Goal: Communication & Community: Answer question/provide support

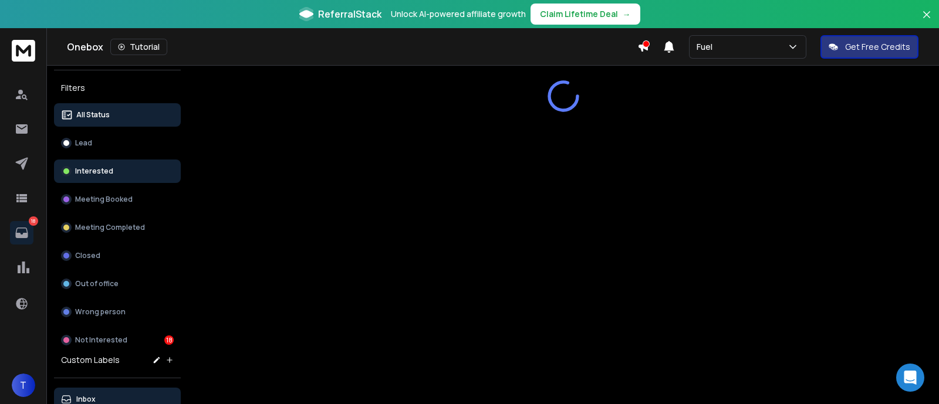
scroll to position [75, 0]
click at [132, 169] on button "Interested" at bounding box center [117, 172] width 127 height 23
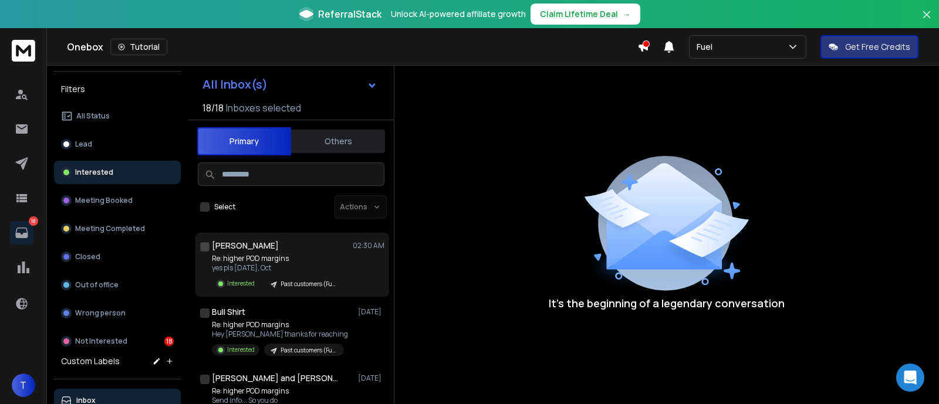
click at [325, 242] on div "[PERSON_NAME] 02:30 AM" at bounding box center [298, 246] width 173 height 12
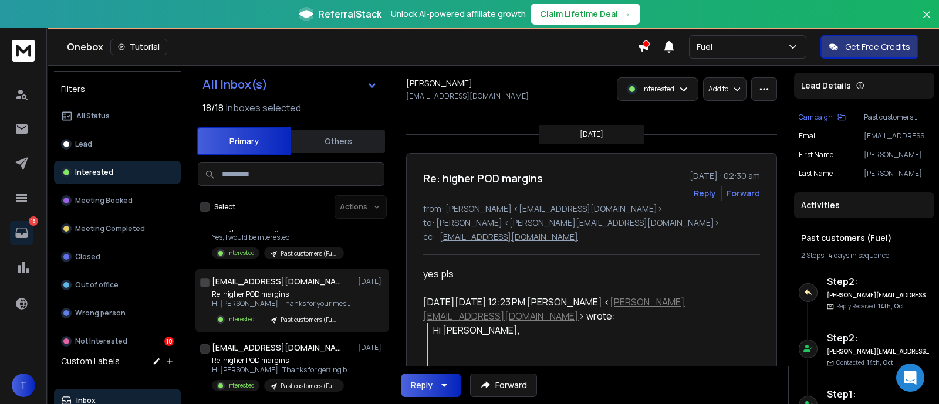
scroll to position [230, 0]
click at [342, 283] on div "[EMAIL_ADDRESS][DOMAIN_NAME] [DATE]" at bounding box center [298, 281] width 173 height 12
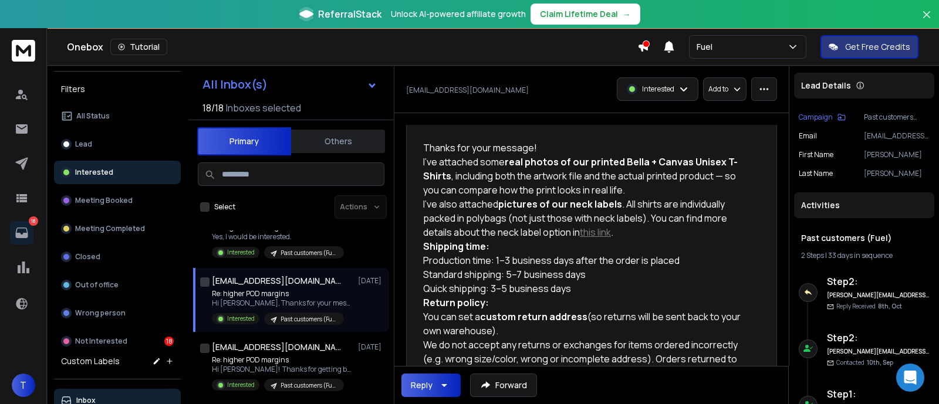
scroll to position [140, 0]
click at [522, 219] on div "I’ve also attached pictures of our neck labels . All shirts are individually pa…" at bounding box center [586, 218] width 327 height 42
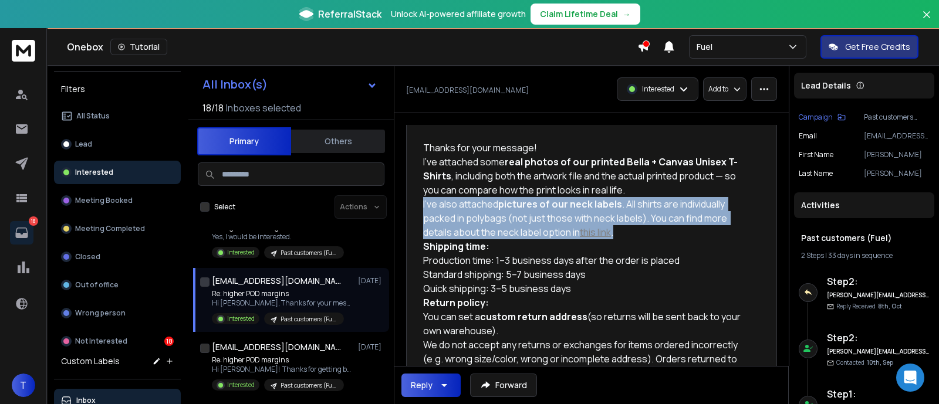
click at [522, 219] on div "I’ve also attached pictures of our neck labels . All shirts are individually pa…" at bounding box center [586, 218] width 327 height 42
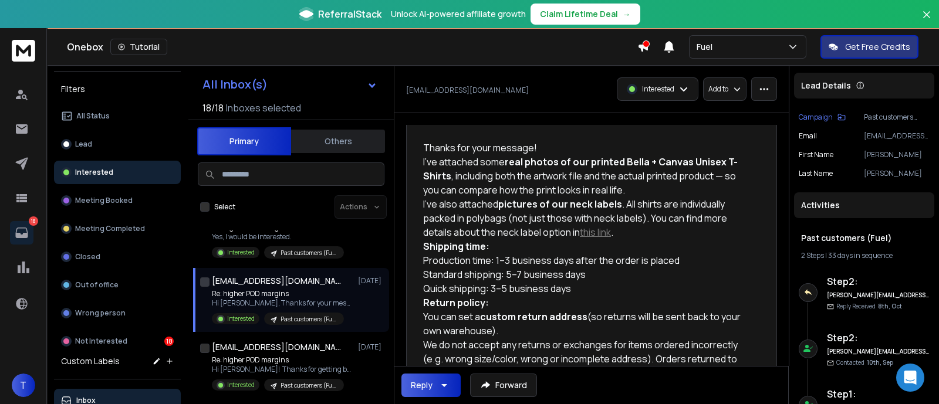
click at [530, 260] on div "Production time: 1–3 business days after the order is placed" at bounding box center [586, 261] width 327 height 14
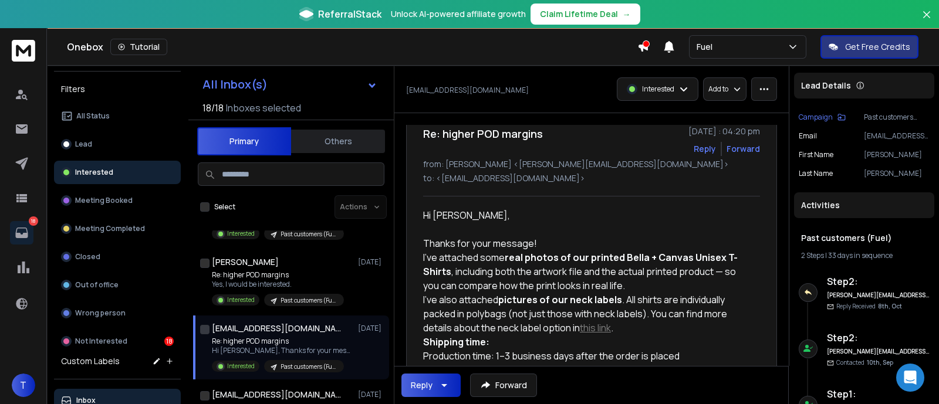
scroll to position [182, 0]
click at [339, 274] on p "Re: higher POD margins" at bounding box center [278, 275] width 132 height 9
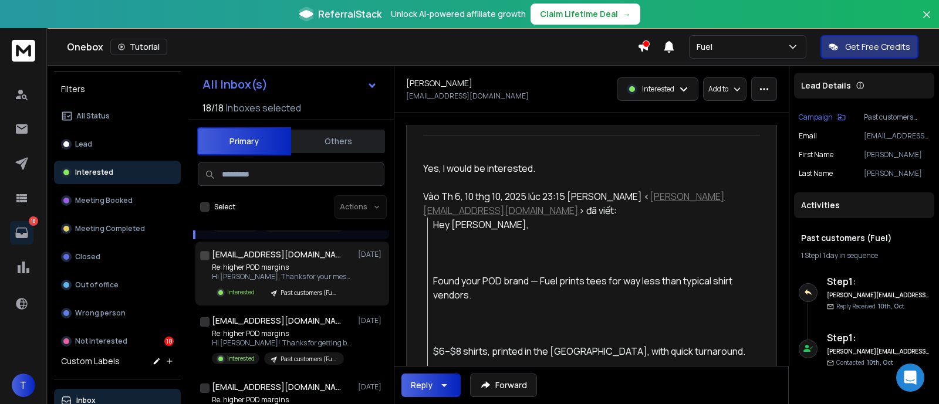
scroll to position [258, 0]
click at [337, 279] on p "Hi [PERSON_NAME], Thanks for your message! I’ve" at bounding box center [282, 275] width 141 height 9
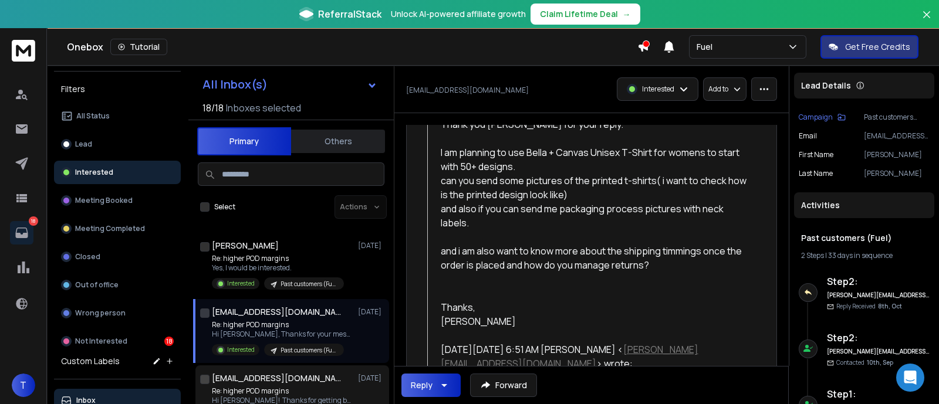
scroll to position [198, 0]
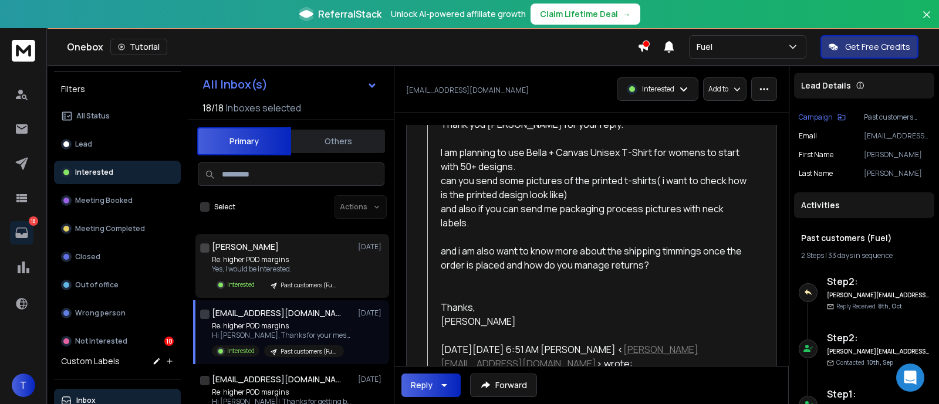
click at [354, 265] on div "Re: higher POD margins Yes, I would be interested. Interested Past customers (F…" at bounding box center [298, 273] width 173 height 36
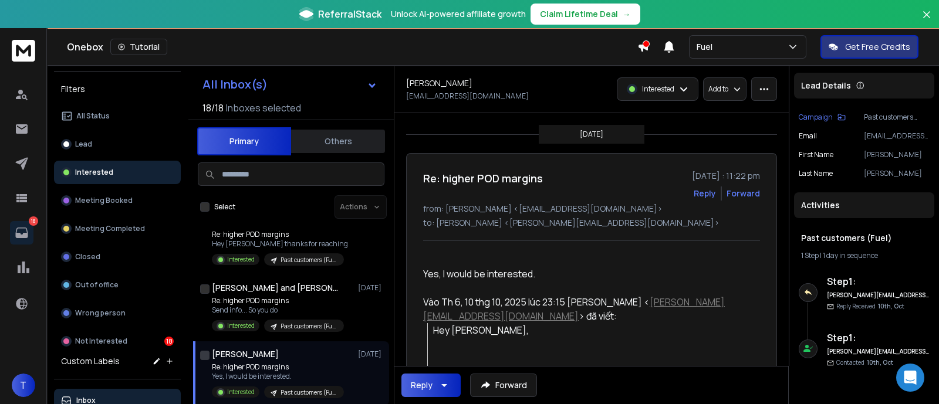
scroll to position [0, 0]
